Goal: Task Accomplishment & Management: Use online tool/utility

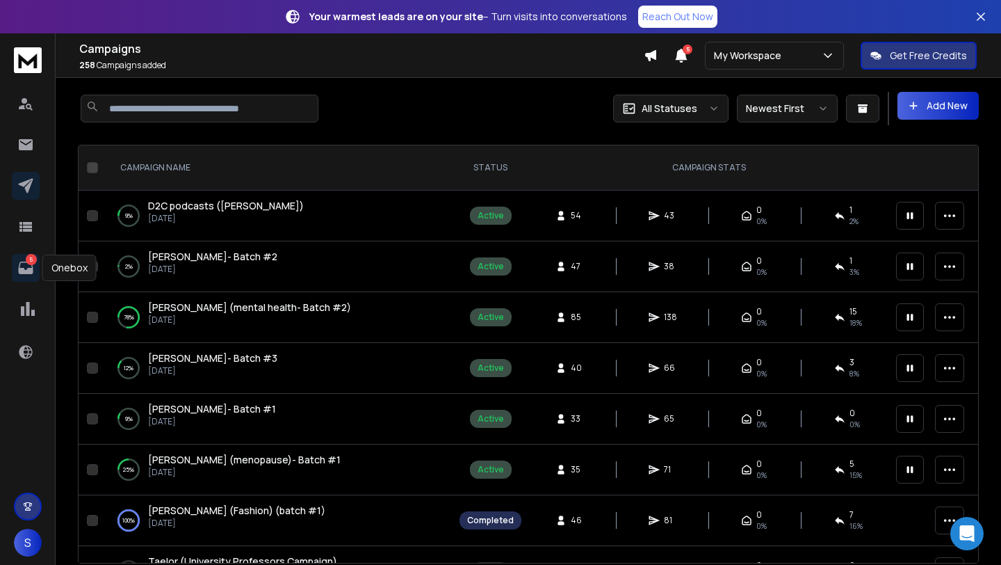
click at [25, 273] on icon at bounding box center [25, 267] width 15 height 13
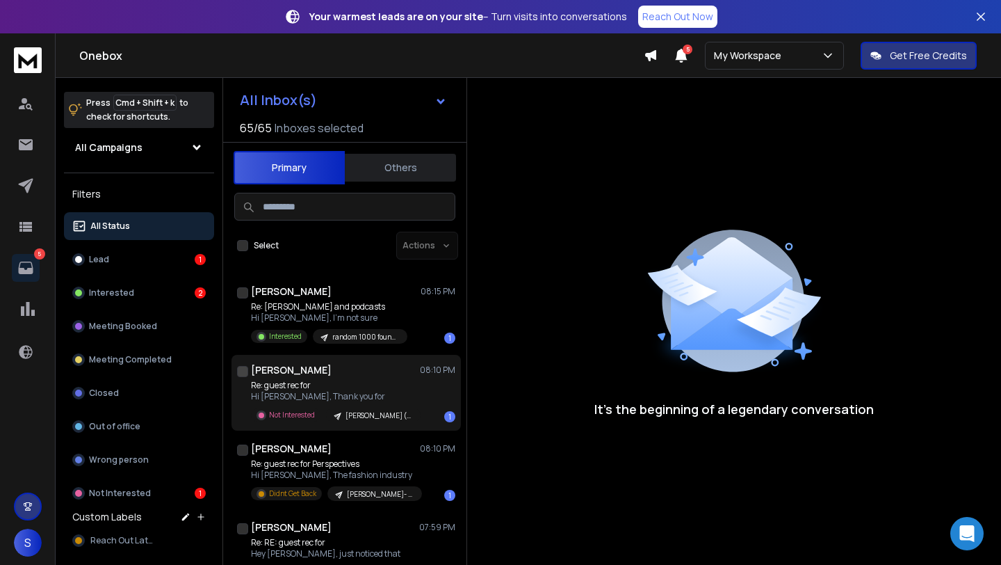
click at [331, 382] on p "Re: guest rec for" at bounding box center [334, 385] width 167 height 11
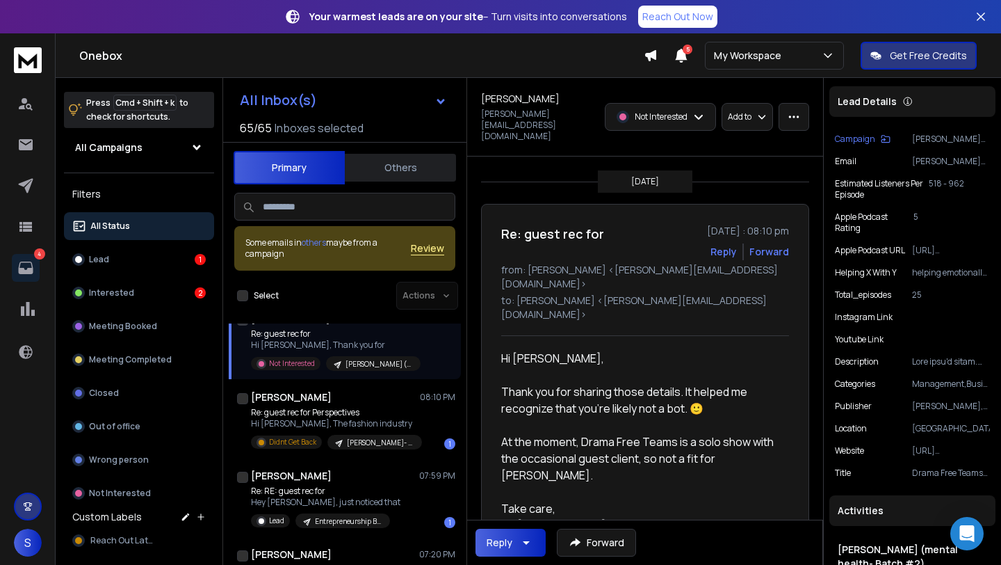
click at [737, 245] on button "Reply" at bounding box center [724, 252] width 26 height 14
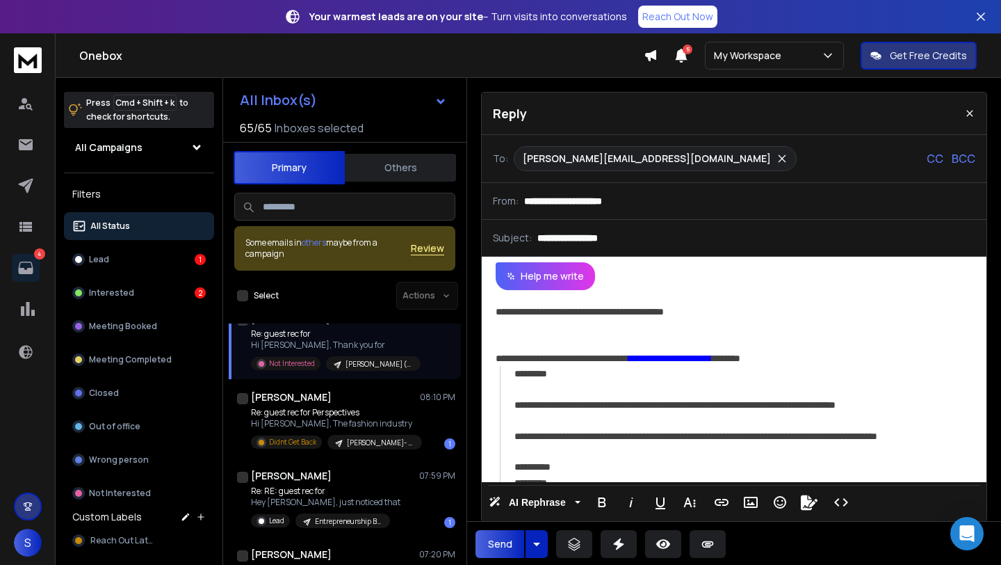
click at [925, 167] on div "To: annie@anniecampanile.com CC BCC" at bounding box center [734, 158] width 505 height 47
click at [927, 150] on p "CC" at bounding box center [935, 158] width 17 height 17
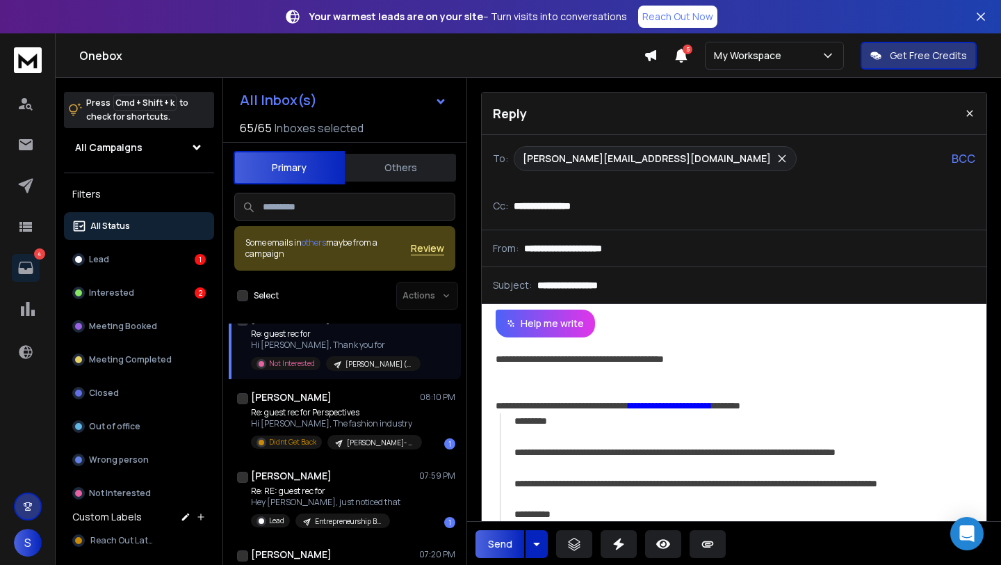
type input "**********"
click at [482, 537] on button "Send" at bounding box center [500, 544] width 49 height 28
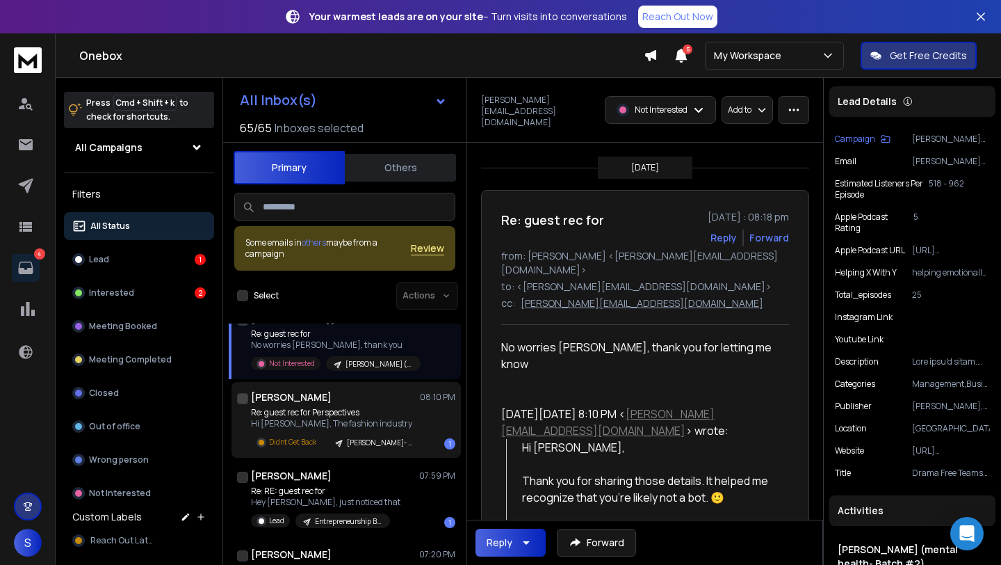
click at [399, 451] on div "Shivang Singh 08:10 PM Re: guest rec for Perspectives Hi Chris, The fashion ind…" at bounding box center [346, 420] width 229 height 76
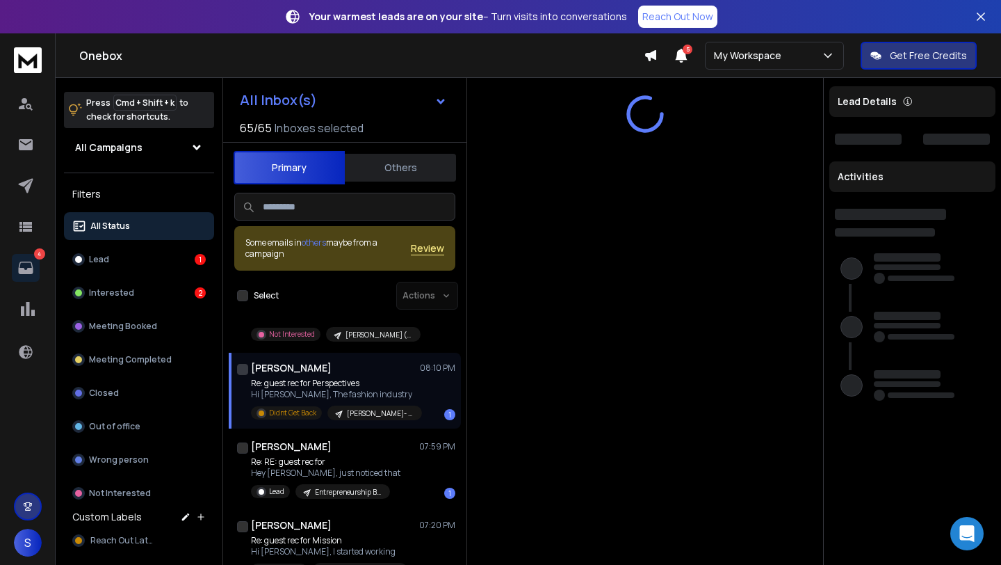
scroll to position [131, 0]
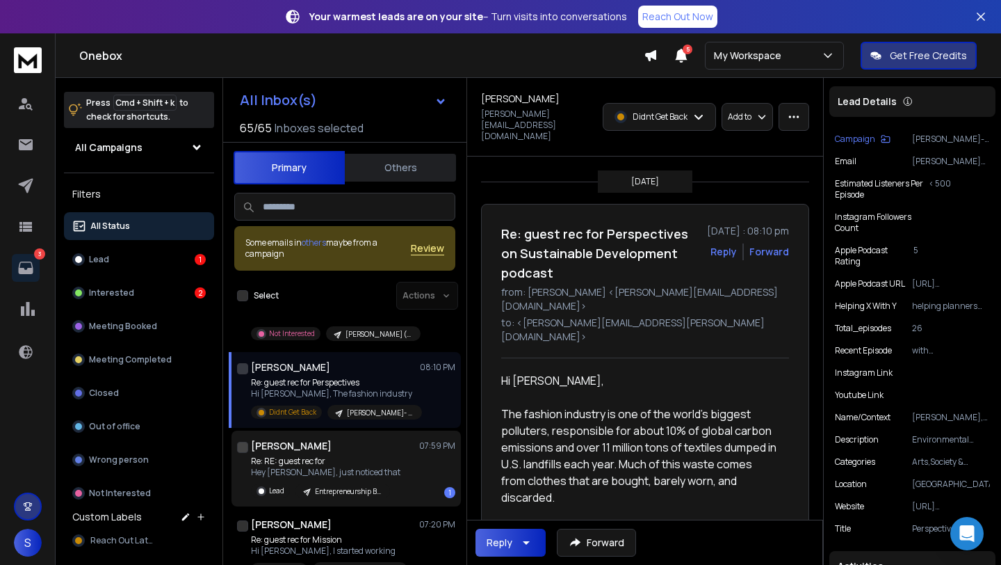
click at [383, 460] on p "Re: RE: guest rec for" at bounding box center [325, 460] width 149 height 11
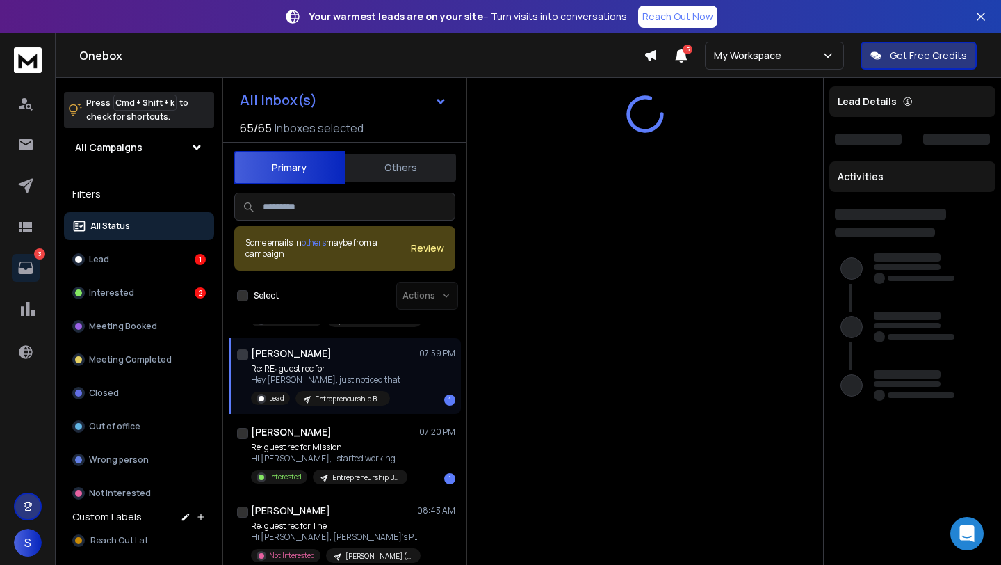
scroll to position [213, 0]
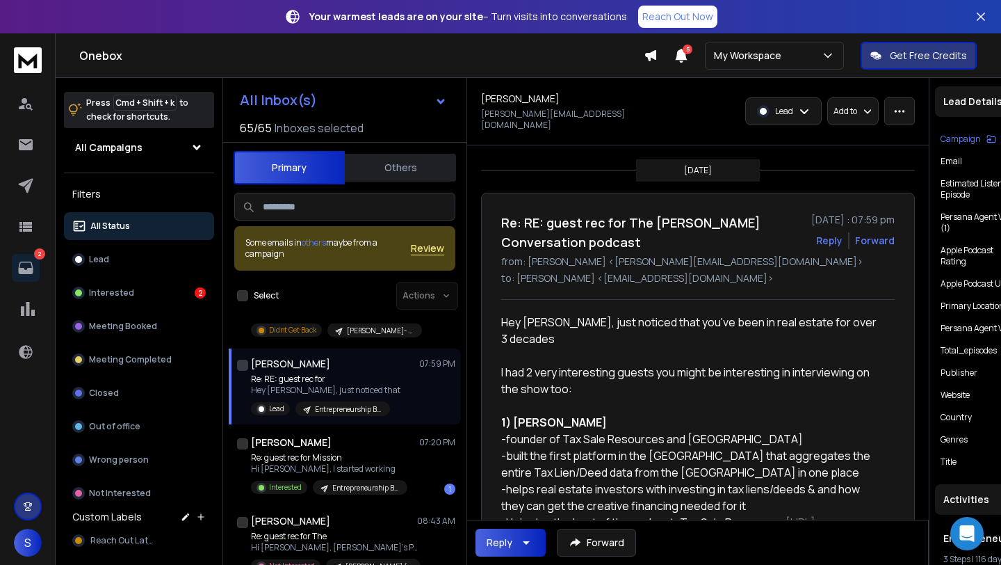
click at [793, 108] on p "Lead" at bounding box center [784, 111] width 18 height 11
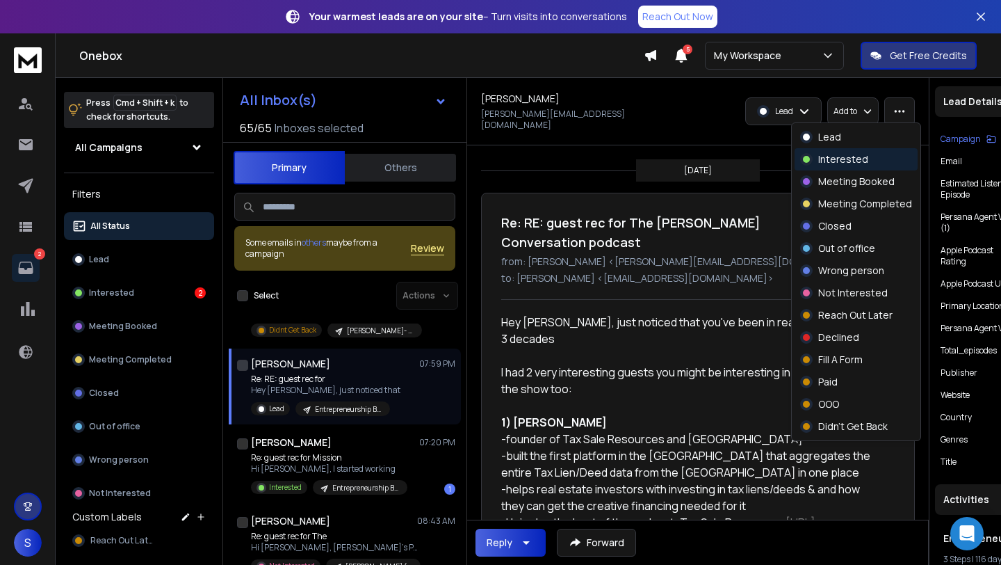
click at [825, 161] on p "Interested" at bounding box center [843, 159] width 50 height 14
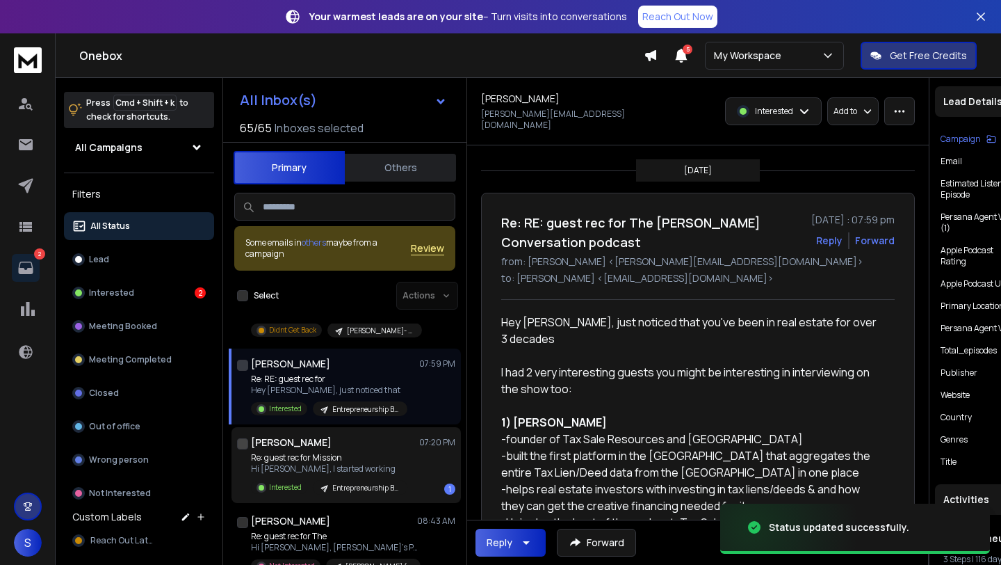
click at [337, 478] on div "Re: guest rec for Mission Hi Michael, I started working Interested Entrepreneur…" at bounding box center [329, 473] width 156 height 42
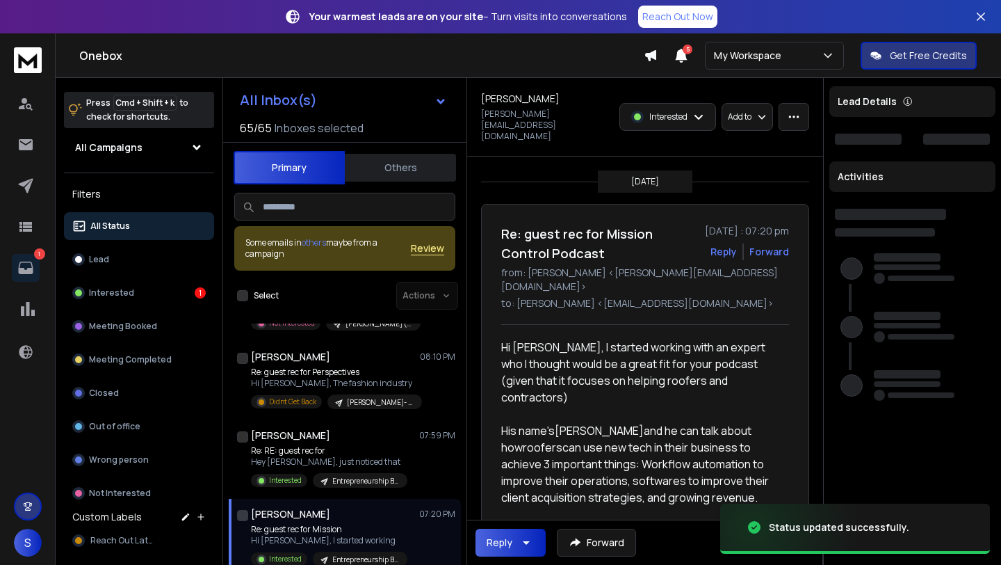
scroll to position [4, 0]
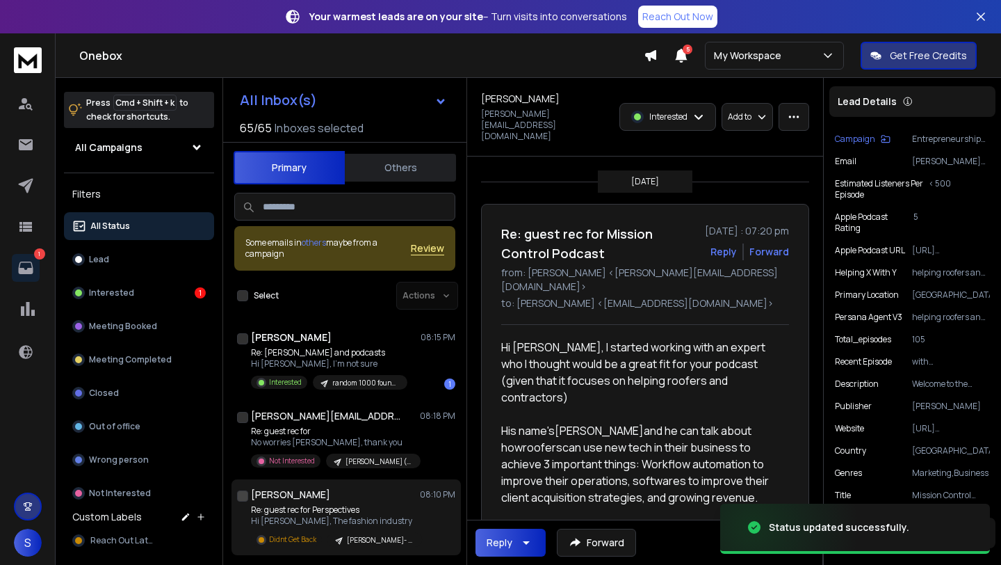
click at [351, 498] on div "Shivang Singh 08:10 PM" at bounding box center [353, 494] width 204 height 14
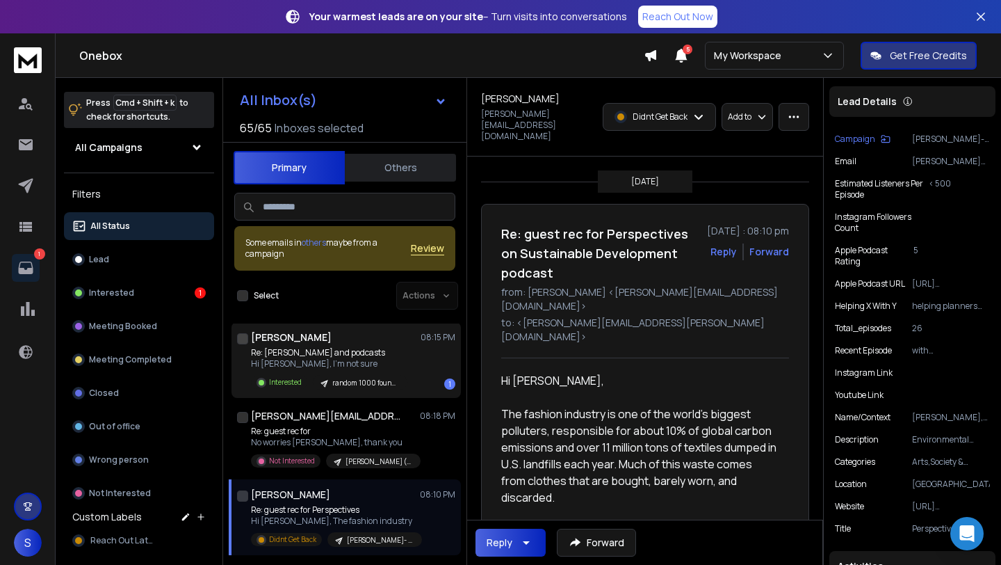
click at [391, 379] on p "random 1000 founders" at bounding box center [365, 383] width 67 height 10
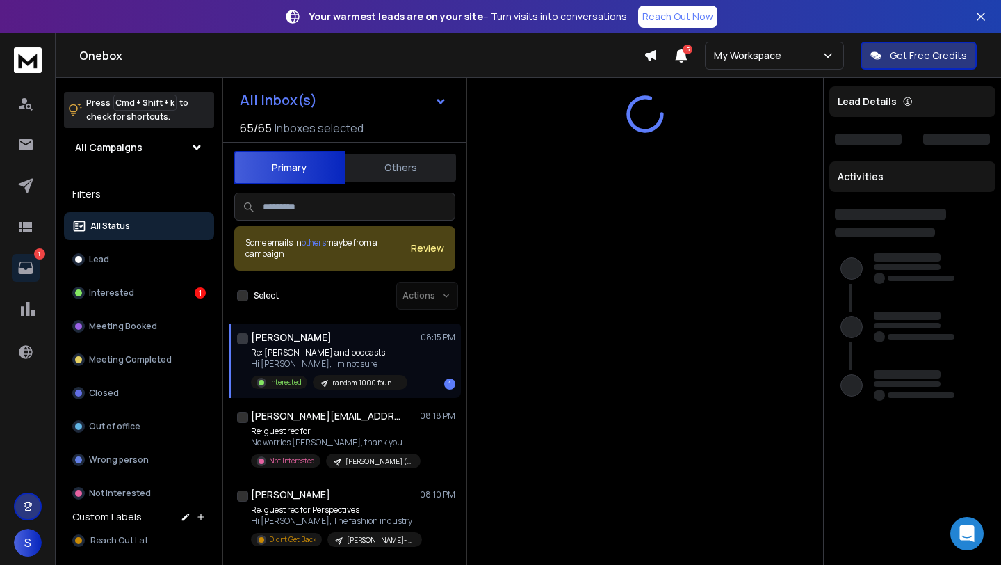
scroll to position [0, 0]
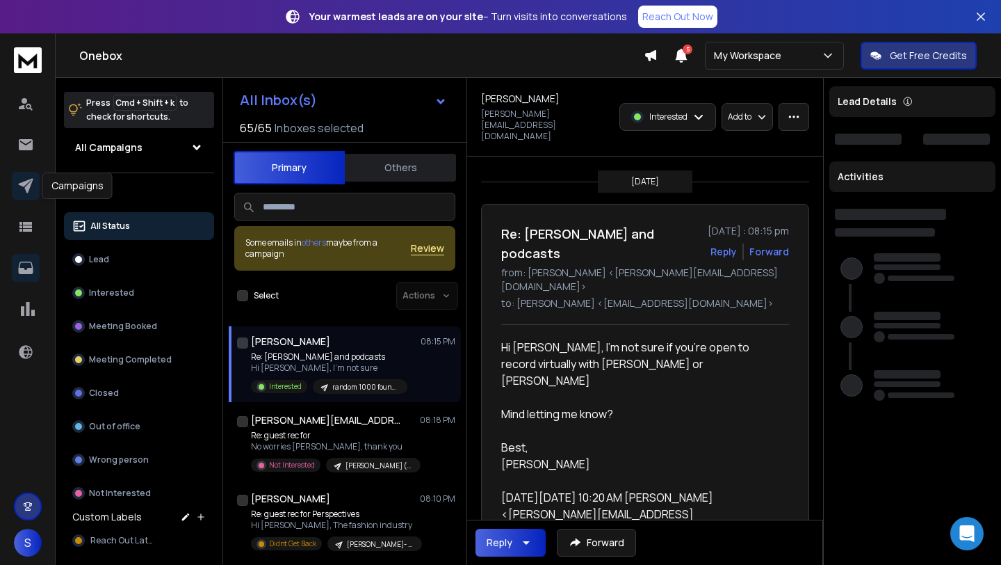
click at [21, 184] on icon at bounding box center [25, 185] width 15 height 15
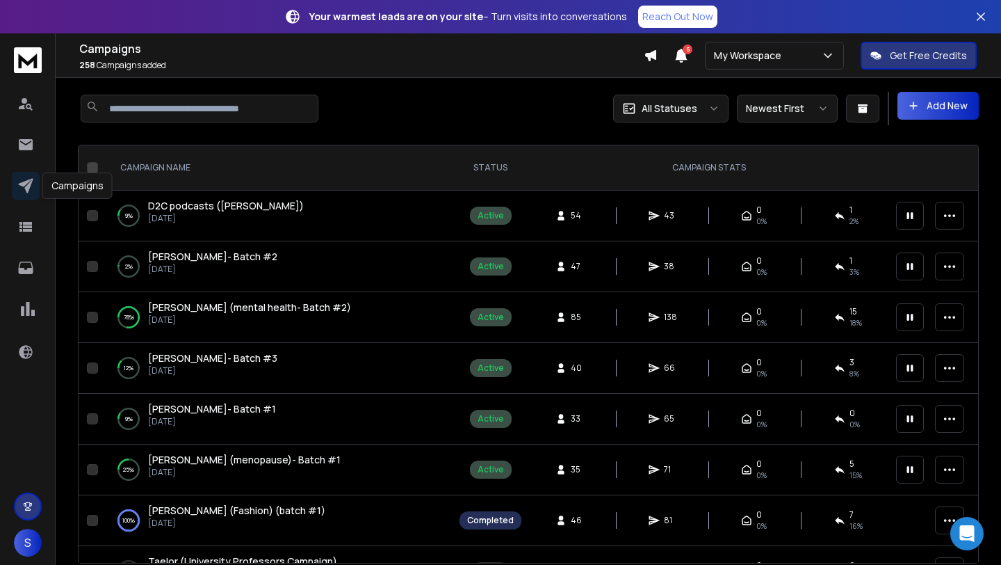
click at [536, 123] on div "Campaigns 258 Campaigns Added All Statuses Newest First Add New" at bounding box center [753, 108] width 451 height 33
click at [935, 108] on button "Add New" at bounding box center [938, 106] width 81 height 28
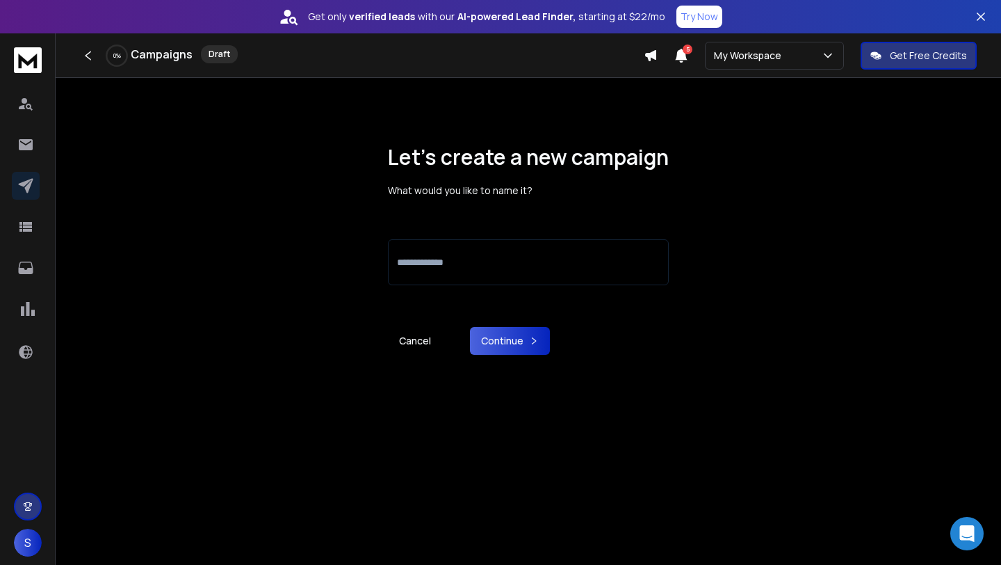
click at [512, 268] on input at bounding box center [528, 262] width 281 height 46
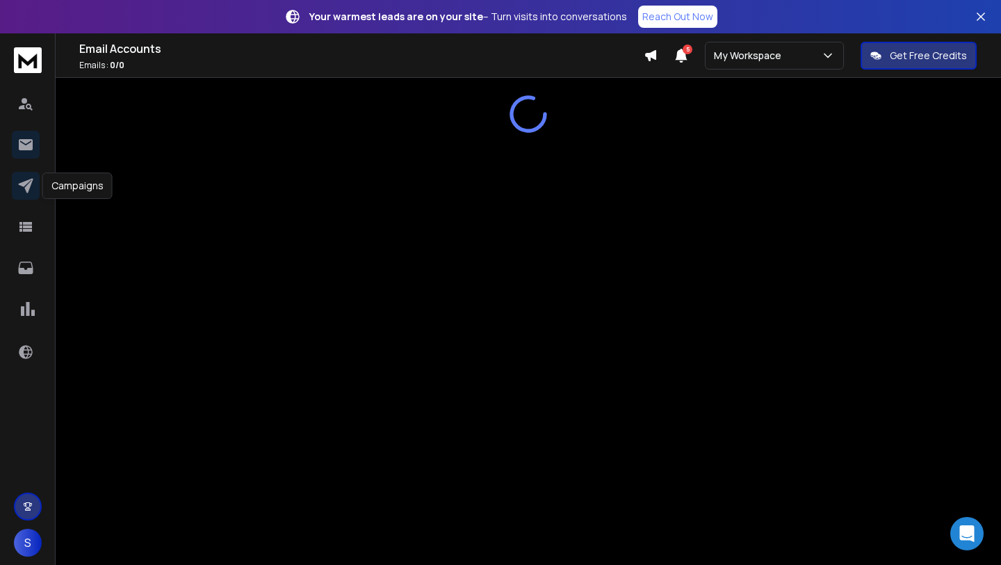
click at [27, 180] on icon at bounding box center [25, 185] width 15 height 15
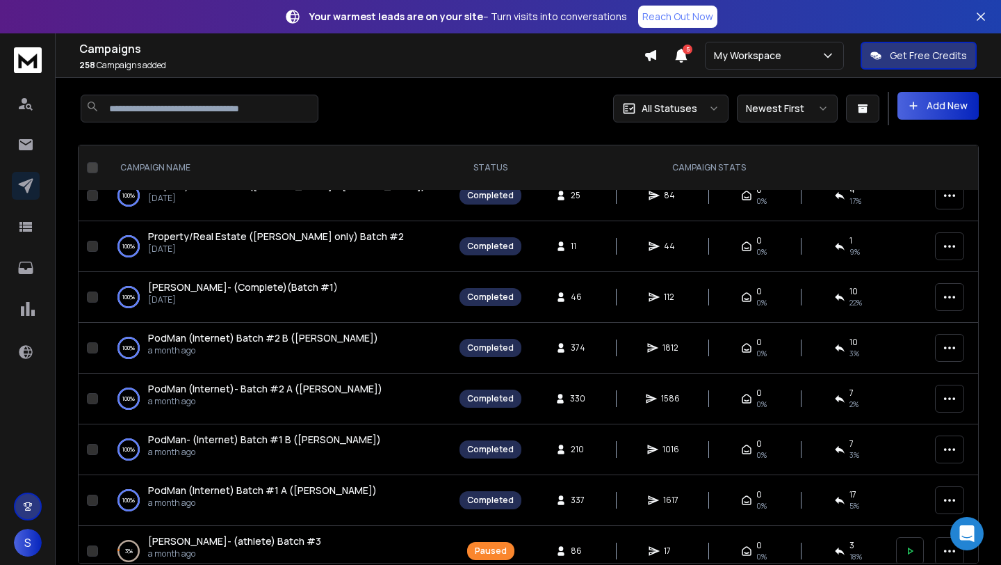
scroll to position [984, 0]
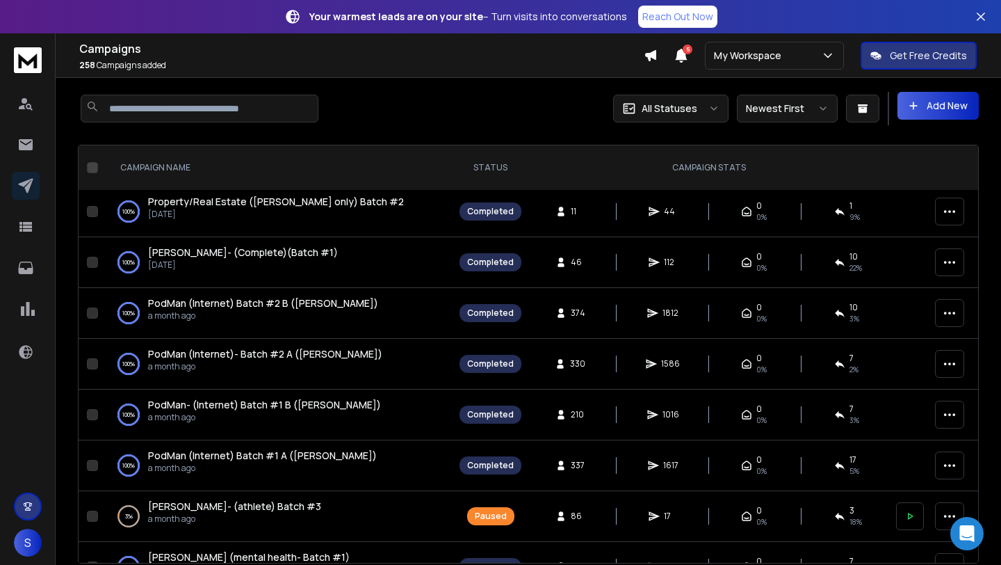
click at [259, 449] on span "PodMan (Internet) Batch #1 A ([PERSON_NAME])" at bounding box center [262, 454] width 229 height 13
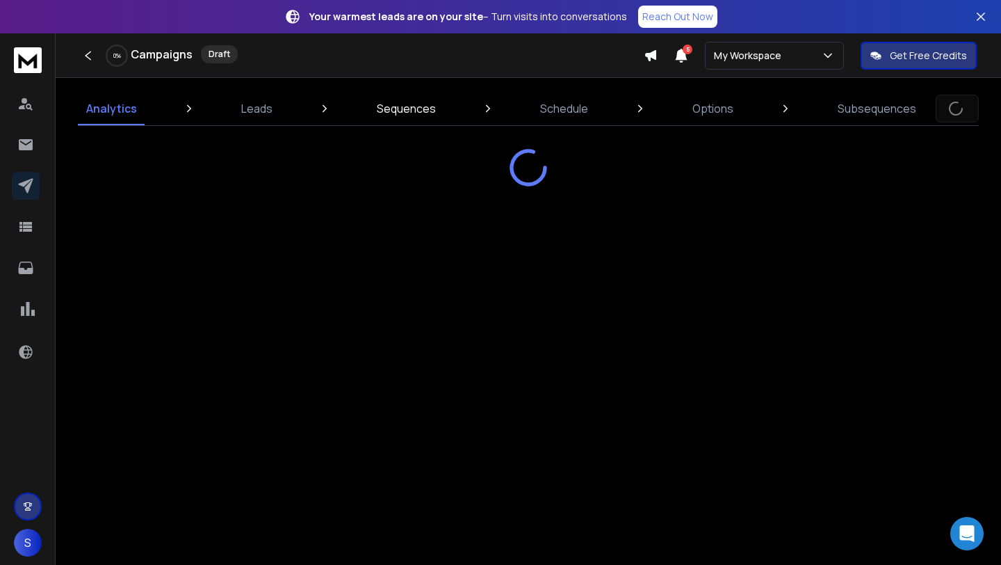
click at [398, 112] on p "Sequences" at bounding box center [406, 108] width 59 height 17
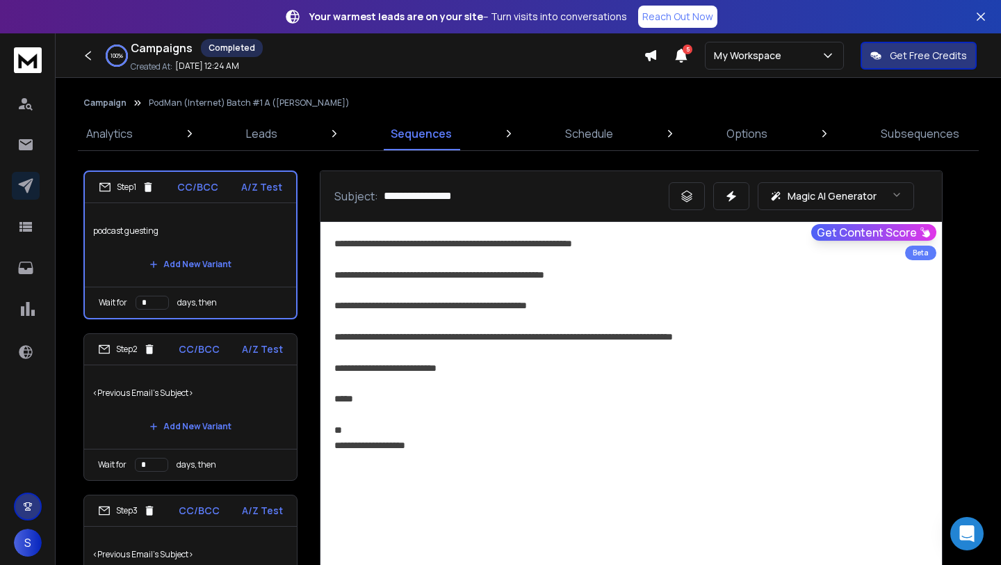
scroll to position [19, 0]
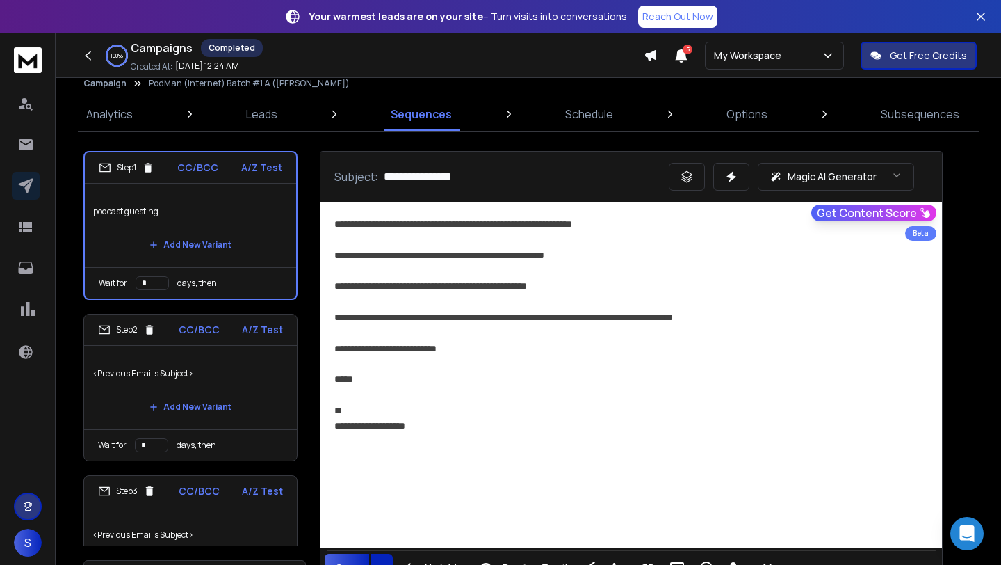
click at [277, 385] on p "<Previous Email's Subject>" at bounding box center [190, 373] width 196 height 39
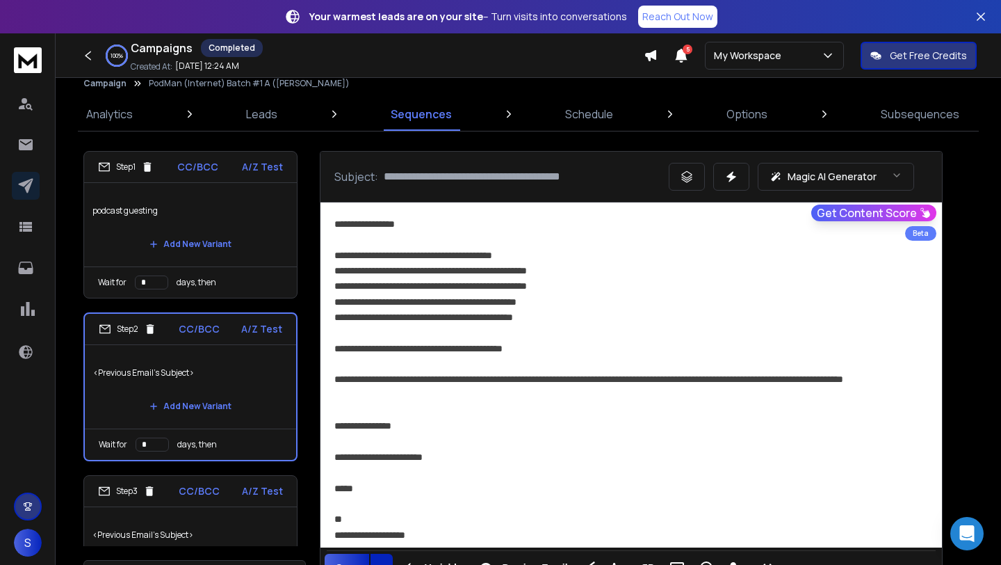
click at [285, 277] on div "Wait for * days, then" at bounding box center [190, 281] width 213 height 31
type input "**********"
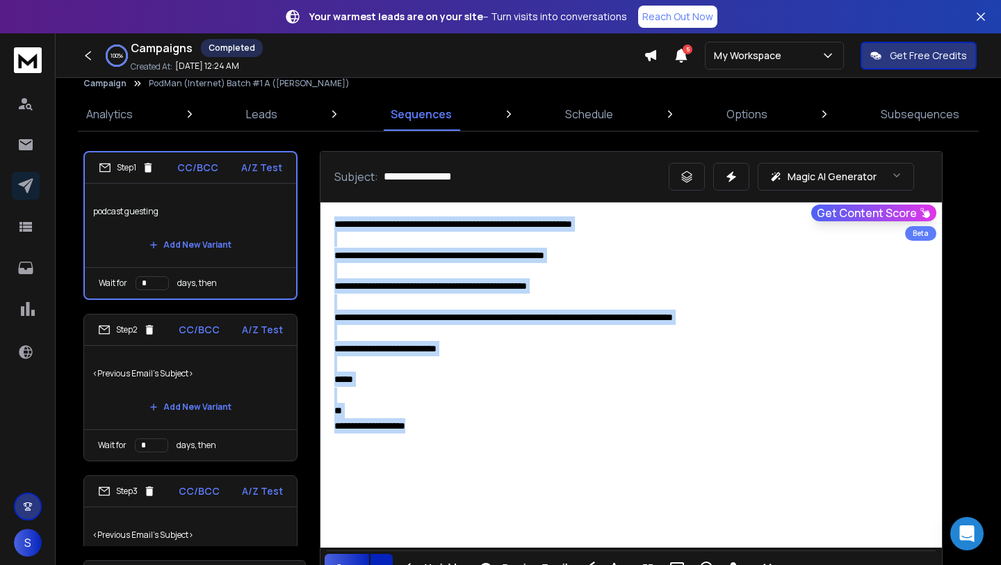
drag, startPoint x: 427, startPoint y: 423, endPoint x: 335, endPoint y: 223, distance: 220.3
click at [335, 223] on div "**********" at bounding box center [631, 371] width 622 height 339
copy div "**********"
